Goal: Task Accomplishment & Management: Use online tool/utility

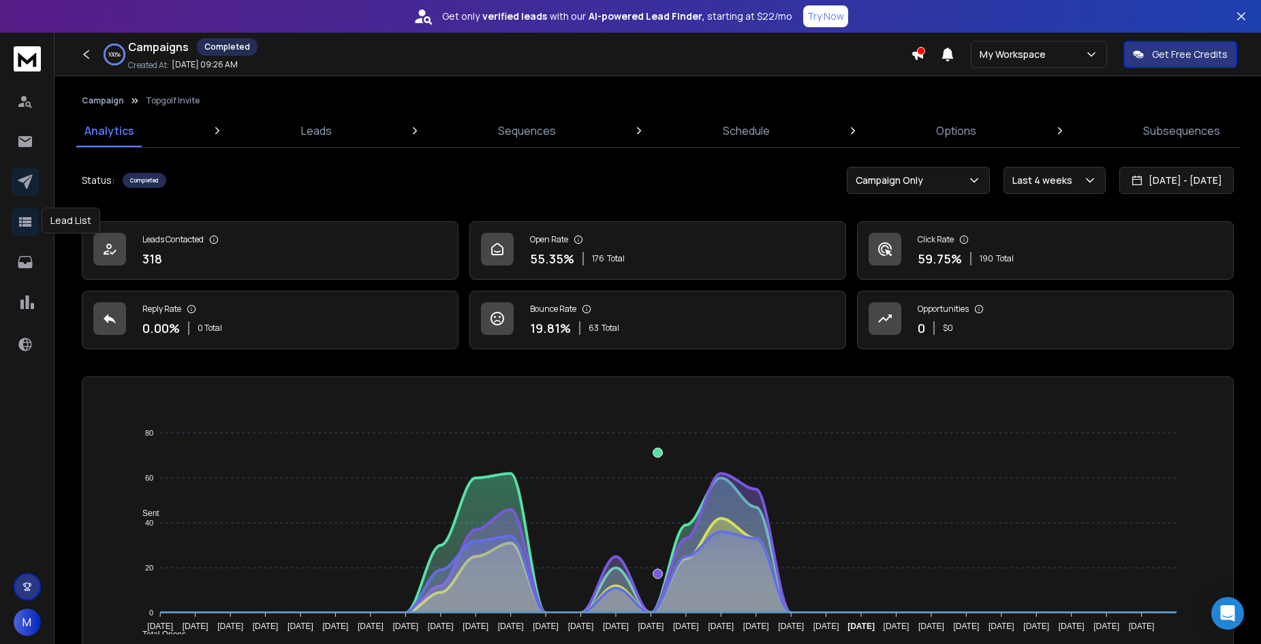
click at [27, 219] on icon at bounding box center [25, 222] width 12 height 10
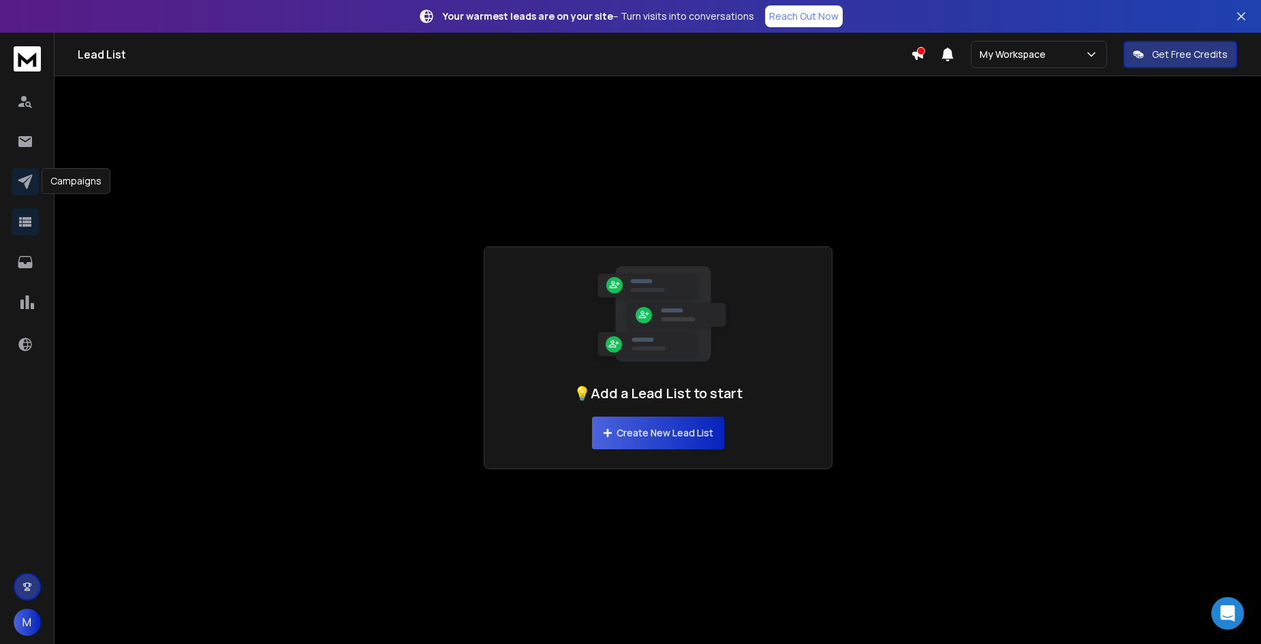
click at [27, 178] on icon at bounding box center [25, 181] width 14 height 14
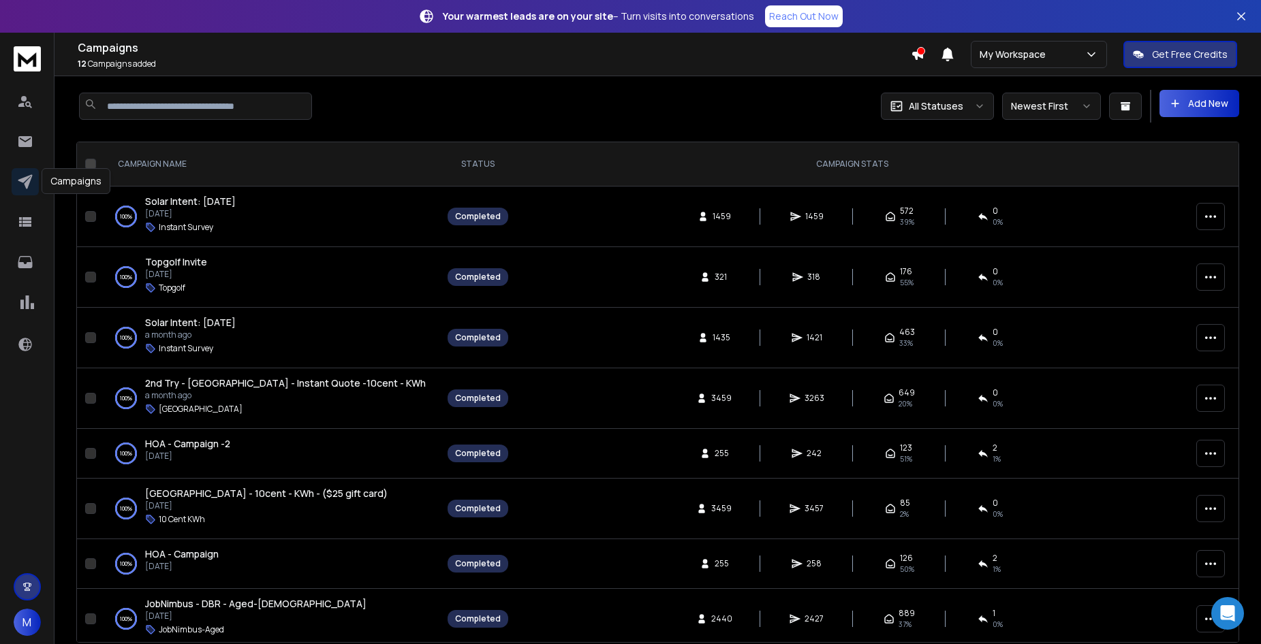
click at [180, 202] on span "Solar Intent: [DATE]" at bounding box center [190, 201] width 91 height 13
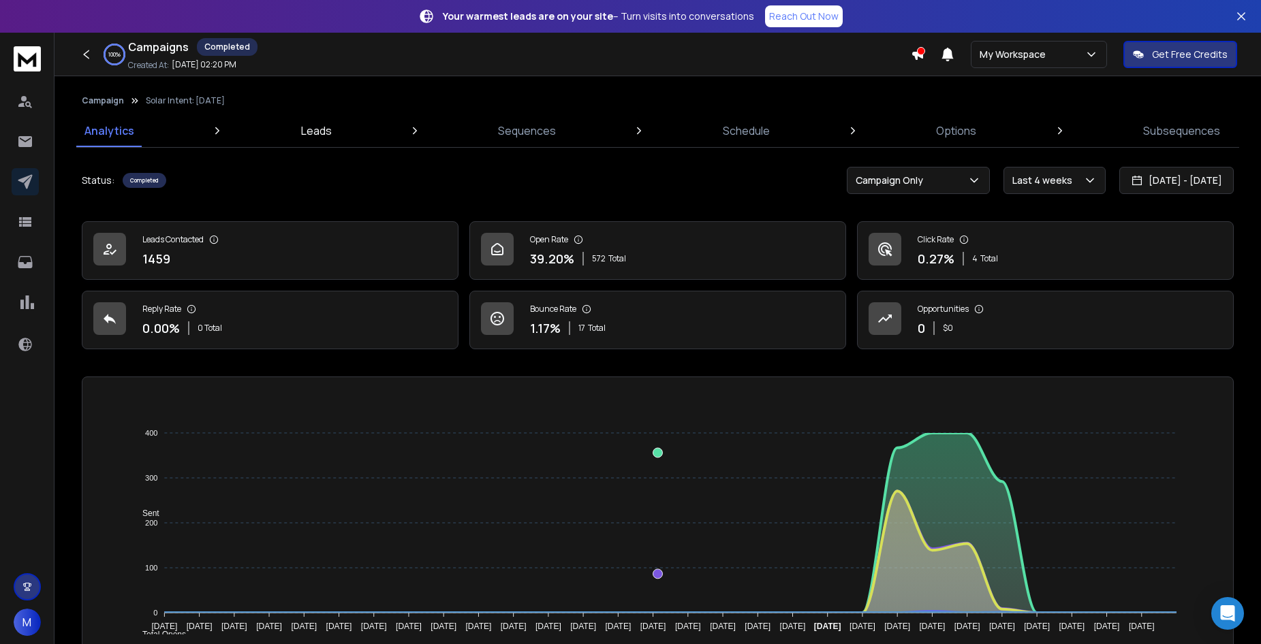
click at [332, 131] on link "Leads" at bounding box center [316, 130] width 47 height 33
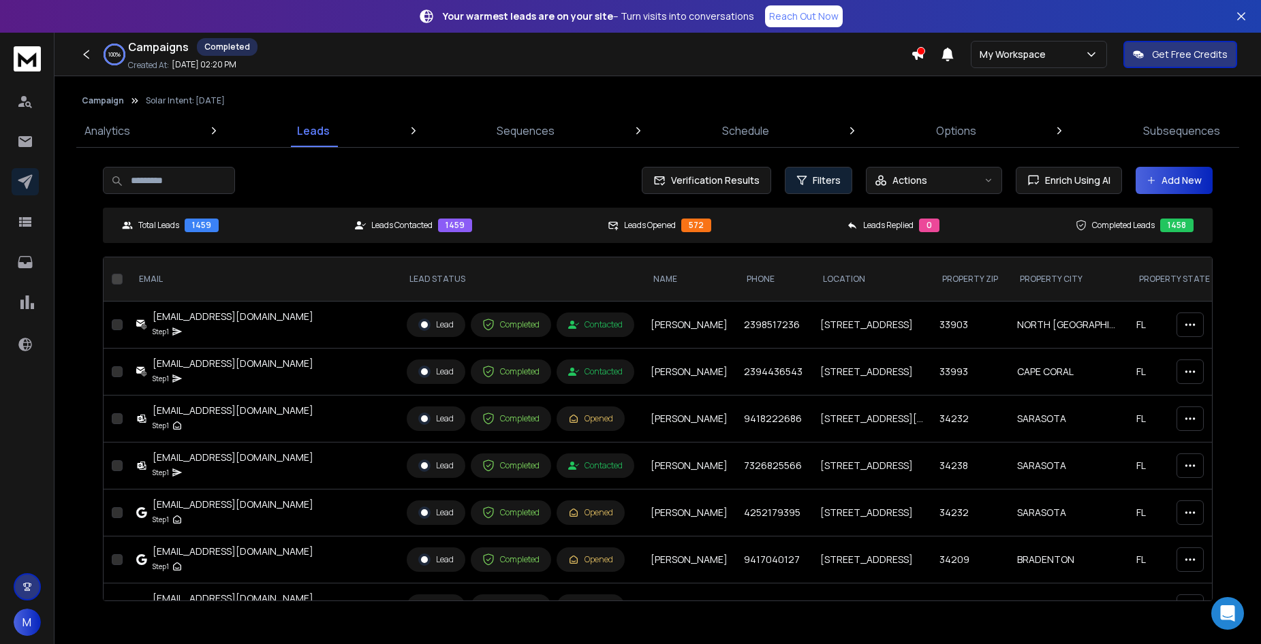
click at [831, 183] on span "Filters" at bounding box center [827, 181] width 28 height 14
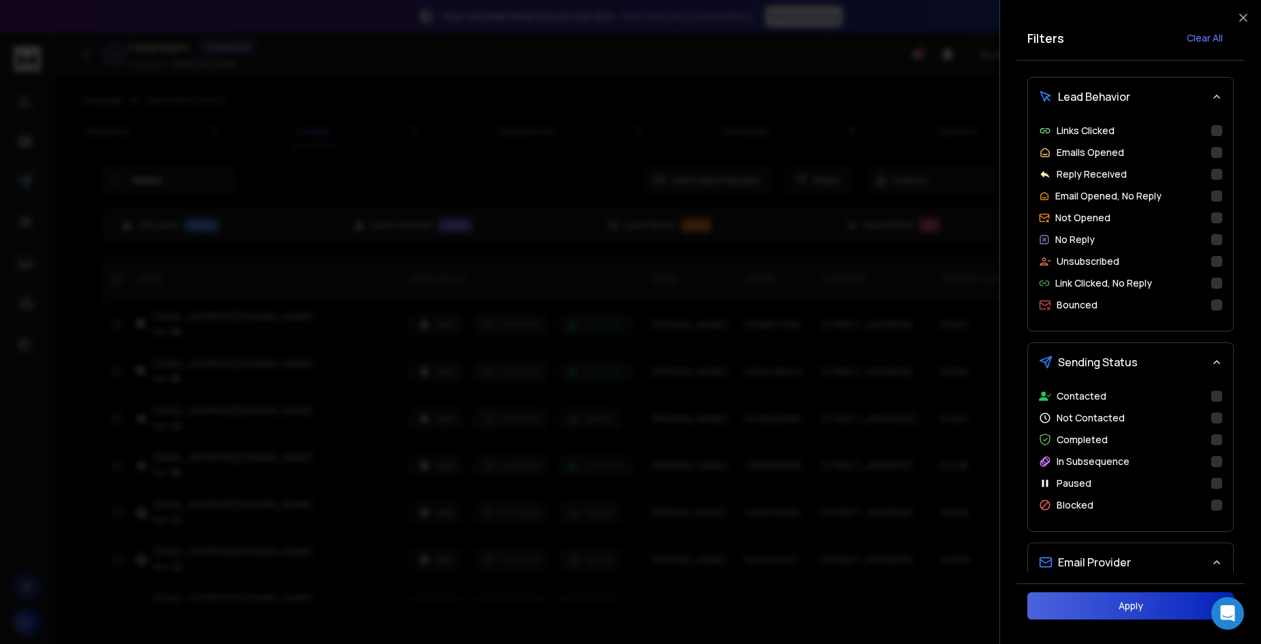
click at [1219, 152] on button "Emails Opened" at bounding box center [1216, 152] width 11 height 11
click at [1138, 599] on button "Apply" at bounding box center [1130, 606] width 206 height 27
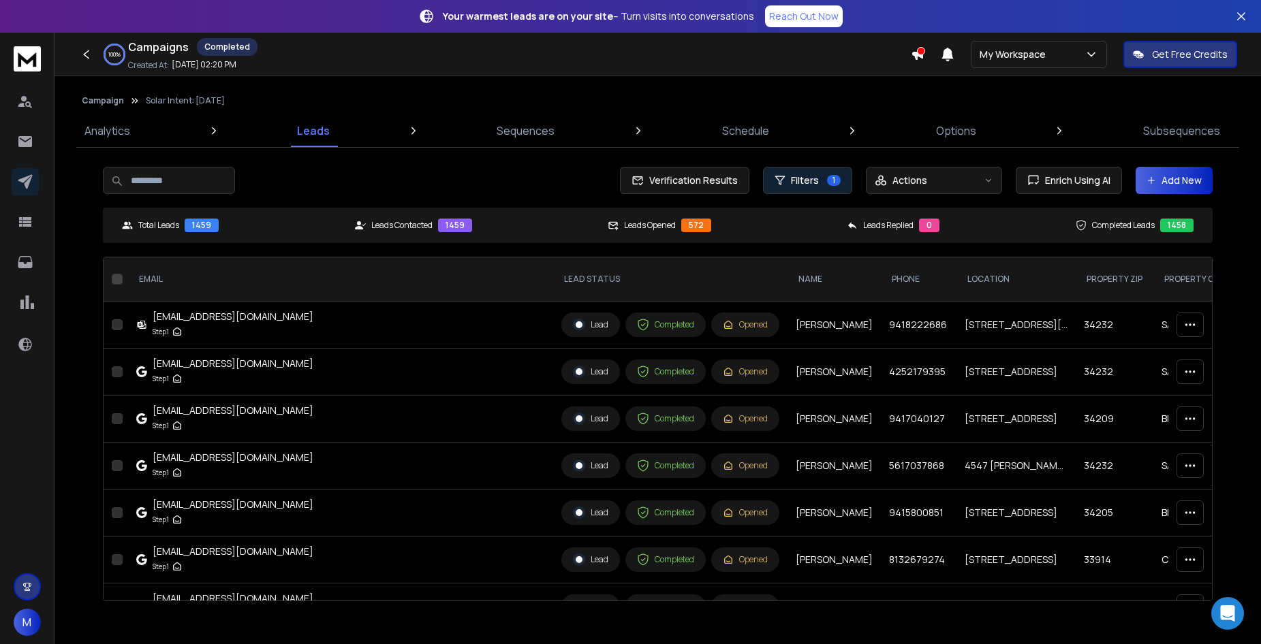
click at [801, 180] on span "Filters" at bounding box center [805, 181] width 28 height 14
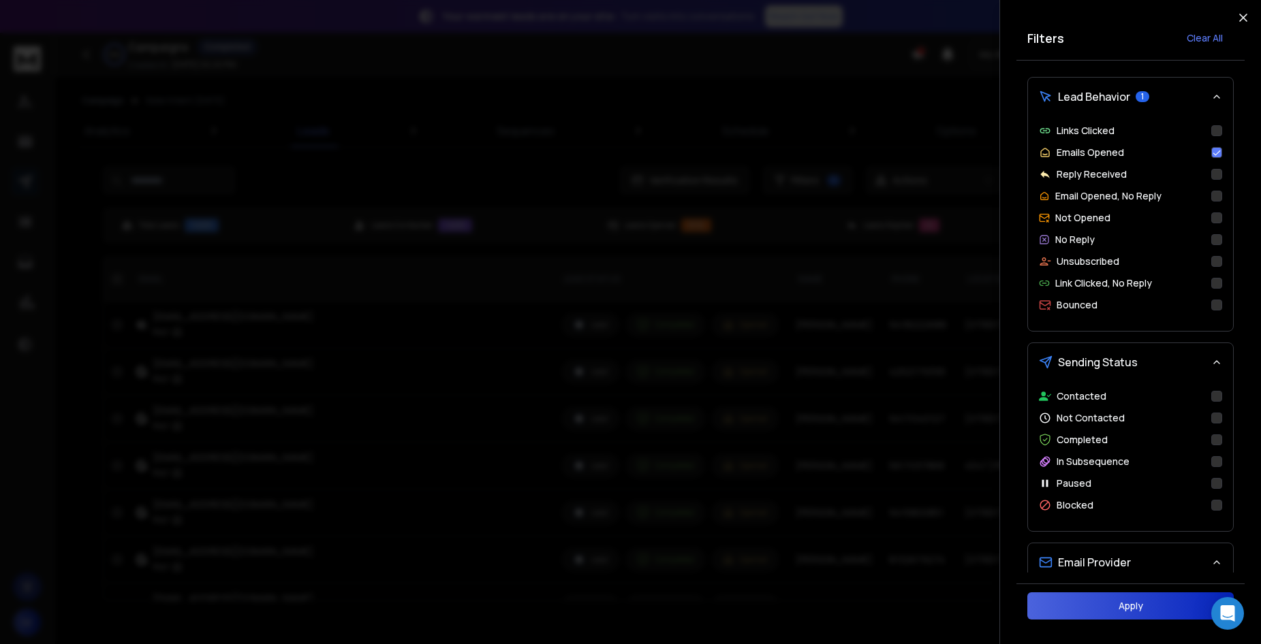
click at [1248, 18] on icon "button" at bounding box center [1243, 18] width 14 height 14
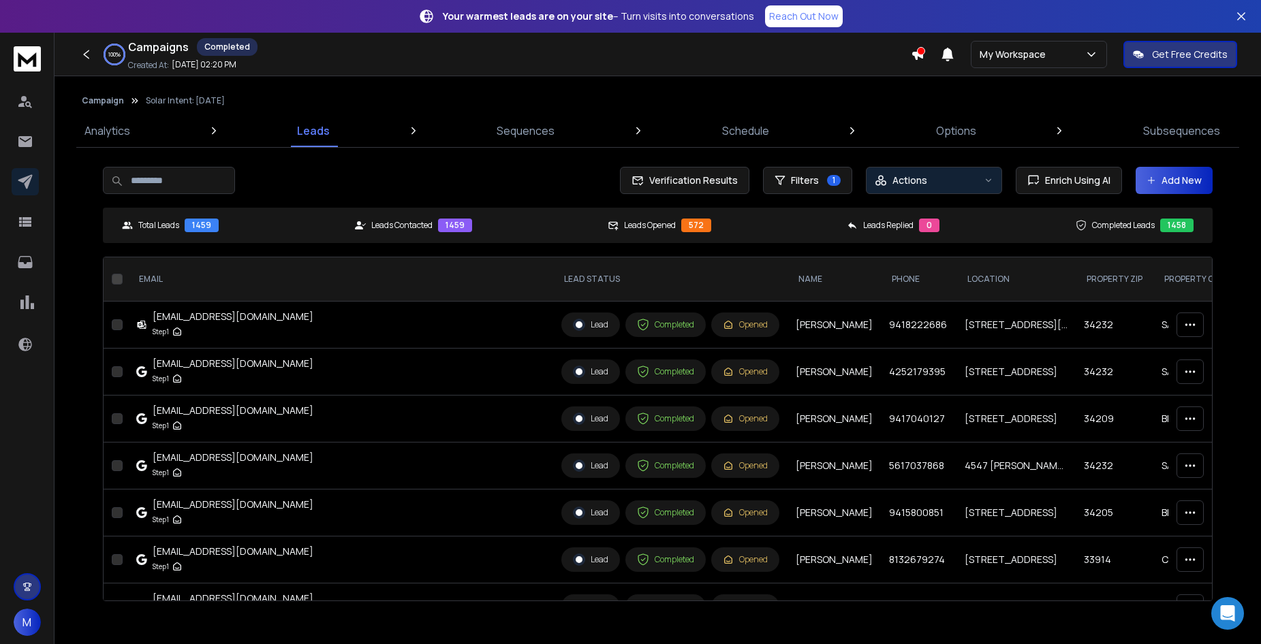
click at [984, 183] on icon "button" at bounding box center [988, 180] width 10 height 11
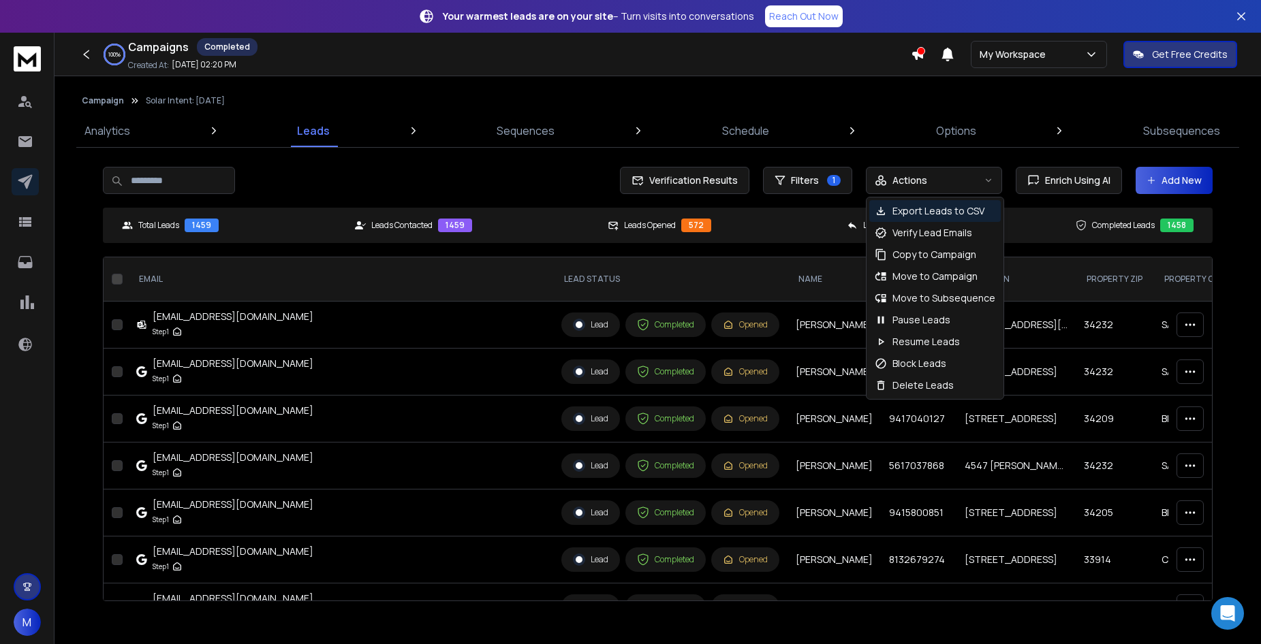
click at [943, 208] on p "Export Leads to CSV" at bounding box center [938, 211] width 92 height 14
